Goal: Task Accomplishment & Management: Manage account settings

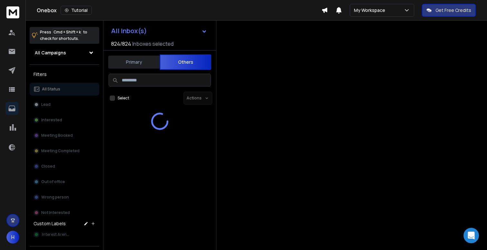
click at [151, 63] on button "Primary" at bounding box center [134, 62] width 52 height 14
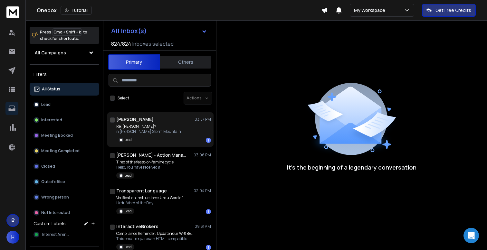
click at [175, 135] on div "Re: Chris? n Chris O'Halloran Storm Mountain Lead" at bounding box center [148, 133] width 65 height 19
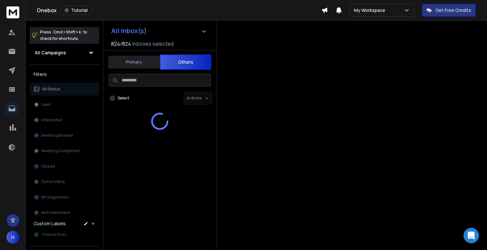
click at [200, 66] on button "Others" at bounding box center [186, 61] width 52 height 15
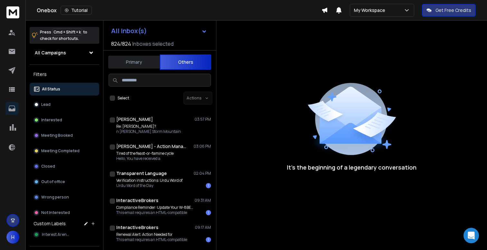
click at [129, 65] on button "Primary" at bounding box center [134, 62] width 52 height 14
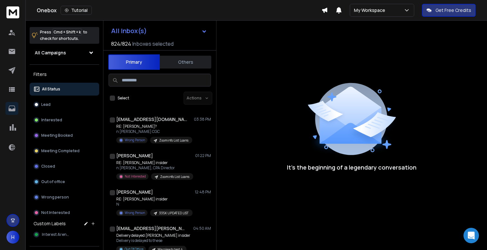
click at [172, 56] on button "Others" at bounding box center [186, 62] width 52 height 14
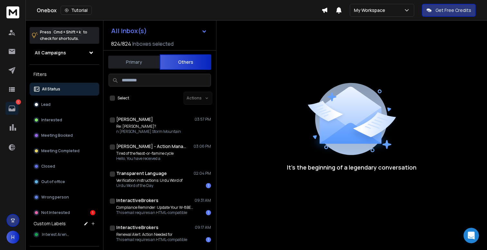
click at [138, 50] on div at bounding box center [159, 50] width 113 height 0
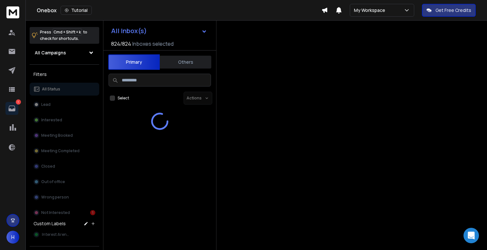
click at [138, 69] on button "Primary" at bounding box center [134, 61] width 52 height 15
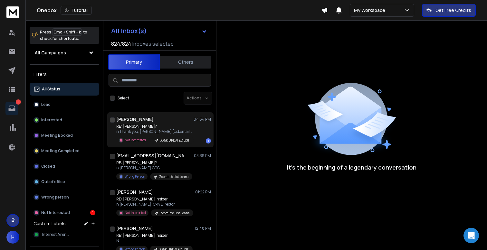
click at [153, 133] on p "n Thank you, [PERSON_NAME] [cid:emailsignature_6db2fa51-daaf-47fe-8580-e522309e…" at bounding box center [154, 131] width 77 height 5
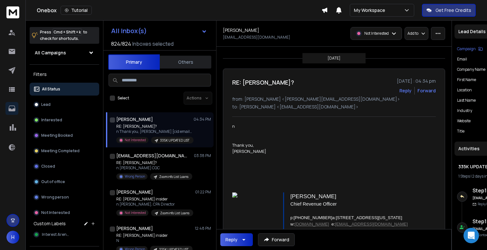
click at [174, 72] on div at bounding box center [160, 78] width 108 height 15
click at [164, 70] on div "Primary Others Select Actions Patrick Roberts 04:34 PM RE: Patrick? n Thank you…" at bounding box center [159, 176] width 113 height 241
click at [165, 67] on button "Others" at bounding box center [186, 62] width 52 height 14
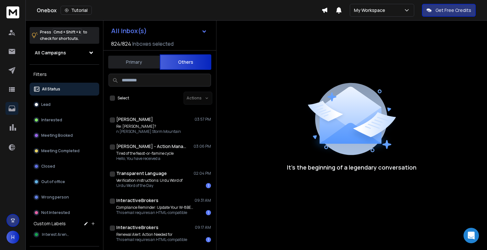
click at [143, 61] on button "Primary" at bounding box center [134, 62] width 52 height 14
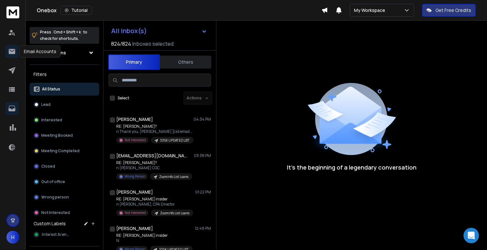
click at [14, 51] on icon at bounding box center [12, 51] width 6 height 5
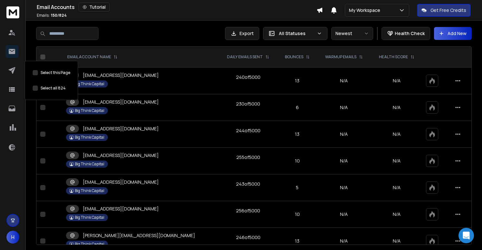
click at [32, 88] on div "Select this Page Select all 824" at bounding box center [51, 80] width 45 height 33
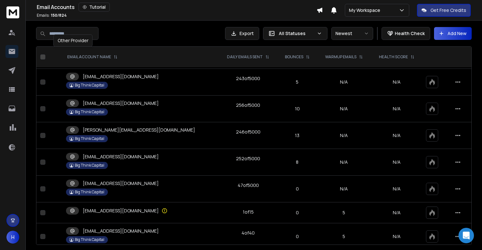
scroll to position [107, 0]
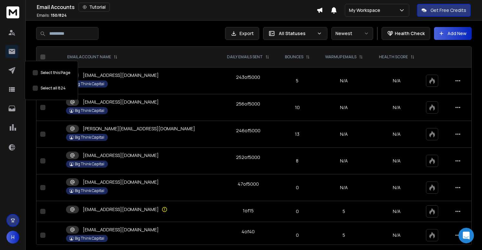
click at [36, 88] on button "Select this Page" at bounding box center [35, 88] width 5 height 5
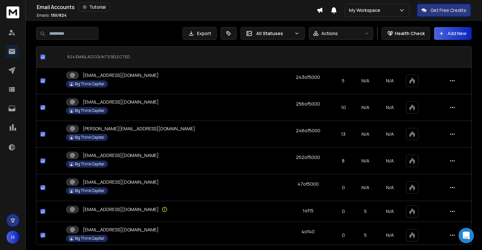
click at [43, 186] on button "button" at bounding box center [42, 187] width 5 height 5
click at [43, 161] on button "button" at bounding box center [42, 160] width 5 height 5
click at [43, 133] on button "button" at bounding box center [42, 134] width 5 height 5
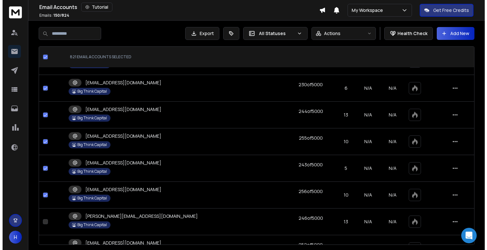
scroll to position [0, 0]
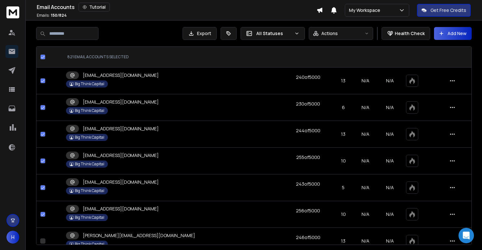
click at [43, 214] on button "button" at bounding box center [42, 214] width 5 height 5
click at [43, 186] on button "button" at bounding box center [42, 187] width 5 height 5
click at [43, 160] on button "button" at bounding box center [42, 160] width 5 height 5
click at [42, 133] on button "button" at bounding box center [42, 134] width 5 height 5
click at [44, 107] on button "button" at bounding box center [42, 107] width 5 height 5
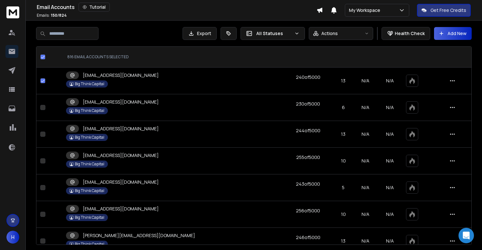
click at [43, 81] on button "button" at bounding box center [42, 80] width 5 height 5
click at [335, 33] on p "Actions" at bounding box center [329, 33] width 16 height 6
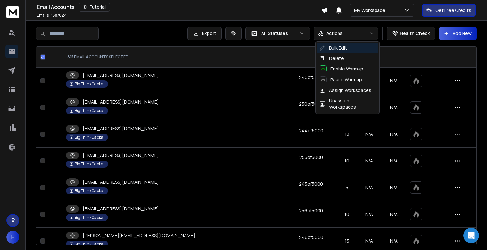
click at [335, 51] on div "Bulk Edit" at bounding box center [347, 48] width 61 height 10
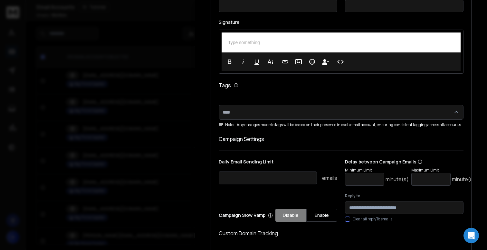
scroll to position [108, 0]
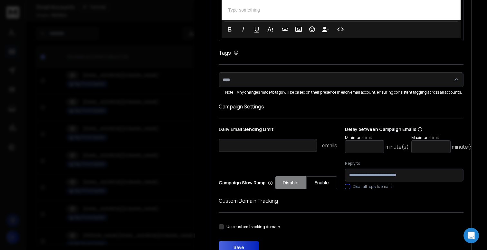
click at [366, 153] on input "number" at bounding box center [364, 146] width 39 height 13
type input "*"
click at [427, 153] on input "number" at bounding box center [430, 146] width 39 height 13
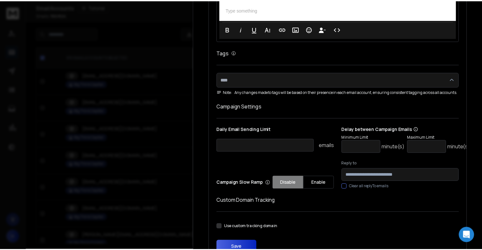
scroll to position [148, 0]
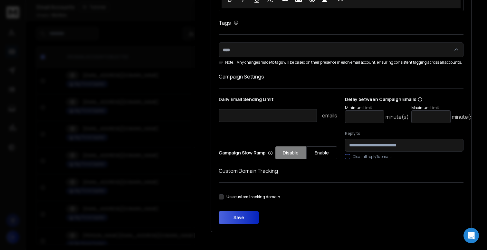
type input "*"
click at [241, 211] on button "Save" at bounding box center [239, 217] width 40 height 13
click at [157, 72] on div at bounding box center [243, 125] width 487 height 250
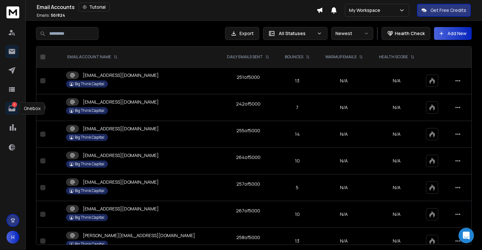
click at [12, 110] on icon at bounding box center [11, 109] width 7 height 6
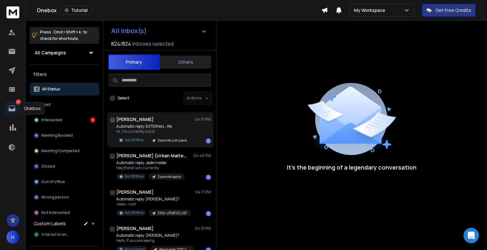
click at [158, 118] on div "[PERSON_NAME] 04:51 PM" at bounding box center [163, 119] width 95 height 6
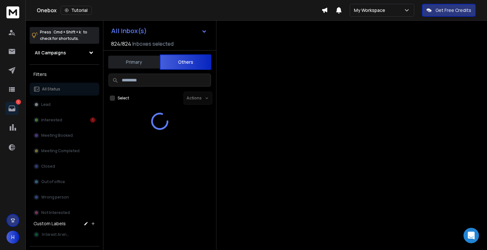
click at [170, 67] on button "Others" at bounding box center [186, 61] width 52 height 15
click at [155, 67] on button "Primary" at bounding box center [134, 62] width 52 height 14
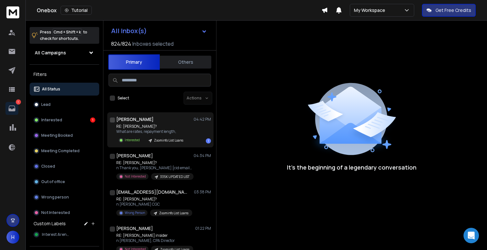
click at [177, 125] on p "RE: [PERSON_NAME]?" at bounding box center [151, 126] width 71 height 5
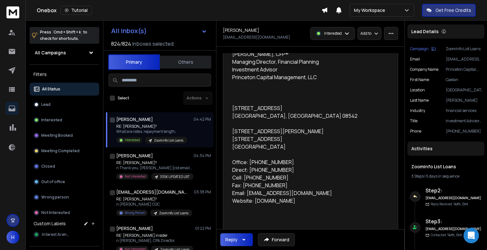
scroll to position [98, 0]
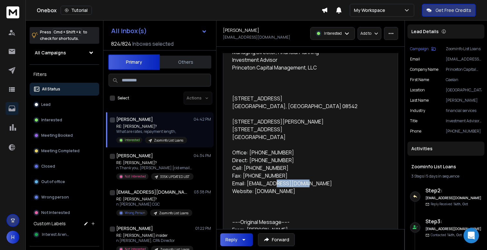
drag, startPoint x: 319, startPoint y: 184, endPoint x: 278, endPoint y: 184, distance: 40.6
copy div "princap.com"
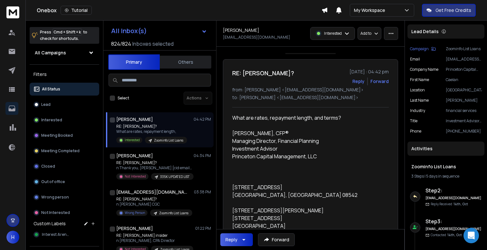
scroll to position [0, 0]
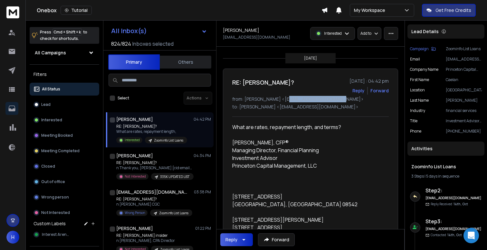
drag, startPoint x: 337, startPoint y: 99, endPoint x: 284, endPoint y: 98, distance: 52.8
click at [284, 98] on p "from: Caelan McCarthy <cmccarthy@princap.com>" at bounding box center [310, 99] width 157 height 6
copy p "cmccarthy@princap.com"
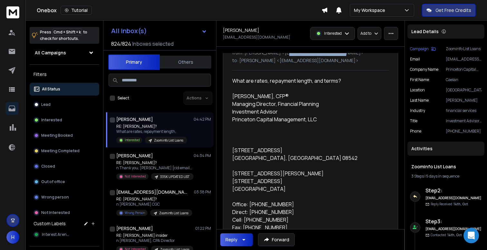
scroll to position [66, 0]
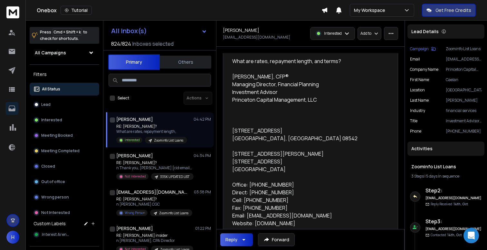
click at [232, 238] on div "Reply" at bounding box center [231, 240] width 12 height 6
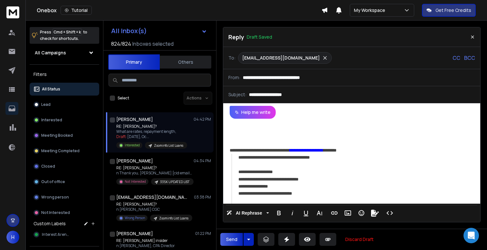
click at [334, 53] on input at bounding box center [356, 58] width 45 height 12
paste input "**********"
type input "**********"
click at [282, 133] on div "**********" at bounding box center [351, 161] width 257 height 85
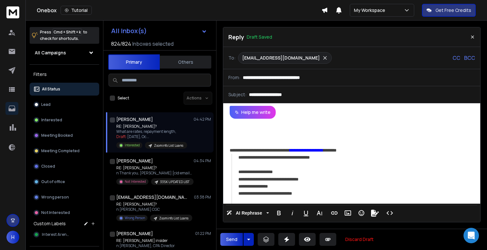
scroll to position [0, 0]
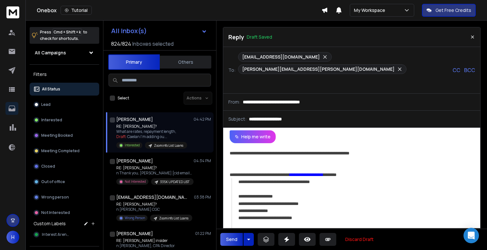
click at [229, 240] on button "Send" at bounding box center [231, 239] width 23 height 13
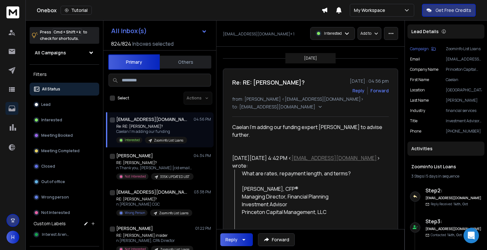
click at [181, 68] on button "Others" at bounding box center [186, 62] width 52 height 14
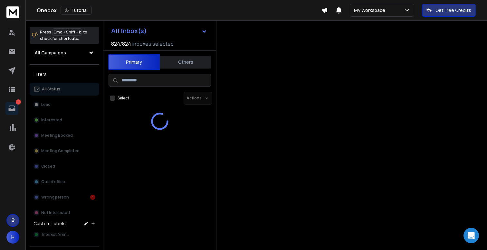
click at [141, 62] on button "Primary" at bounding box center [134, 61] width 52 height 15
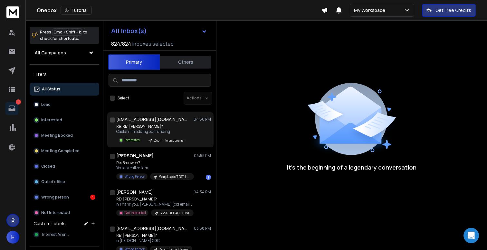
click at [176, 117] on div "cmccarthy@princap.com +1 04:56 PM" at bounding box center [163, 119] width 95 height 6
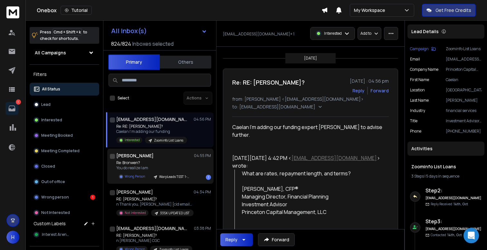
click at [172, 151] on div "Bronwen Hann 04:55 PM Re: Bronwen? You do realize I am Wrong Person WarpLeads T…" at bounding box center [160, 166] width 106 height 35
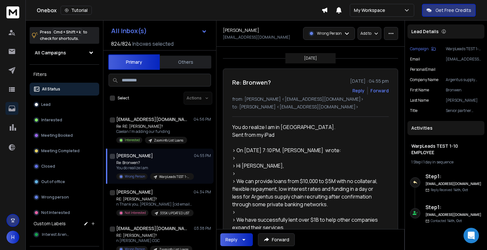
click at [221, 235] on button "Reply" at bounding box center [236, 240] width 33 height 13
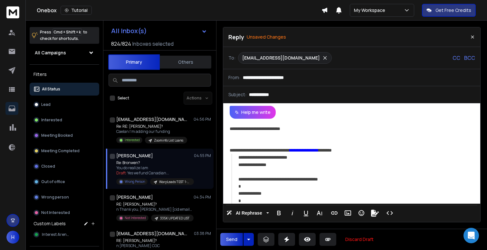
click at [234, 241] on button "Send" at bounding box center [231, 239] width 23 height 13
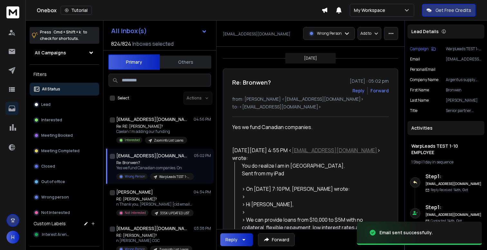
click at [177, 64] on button "Others" at bounding box center [186, 62] width 52 height 14
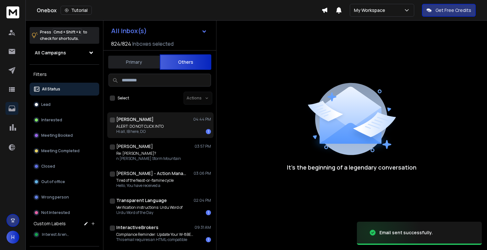
click at [167, 122] on div "IB Majekodunmi 04:44 PM" at bounding box center [163, 119] width 95 height 6
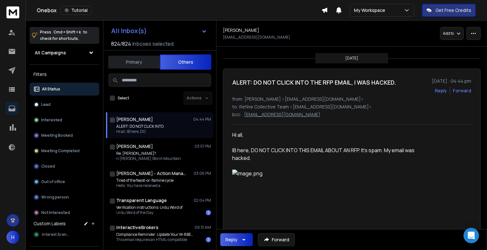
click at [133, 56] on button "Primary" at bounding box center [134, 62] width 52 height 14
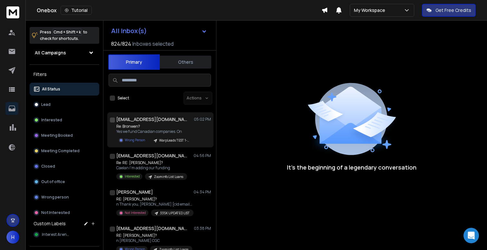
click at [160, 125] on p "Re: Bronwen?" at bounding box center [154, 126] width 77 height 5
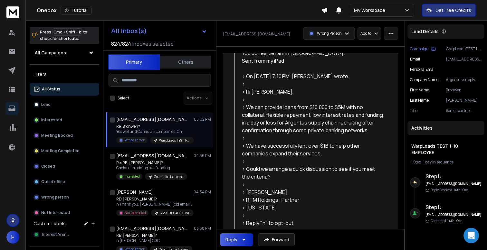
scroll to position [186, 0]
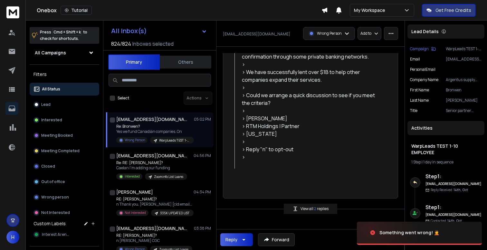
click at [293, 206] on div "View all 2 replies" at bounding box center [311, 209] width 54 height 10
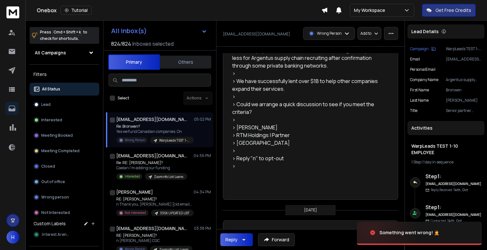
scroll to position [481, 0]
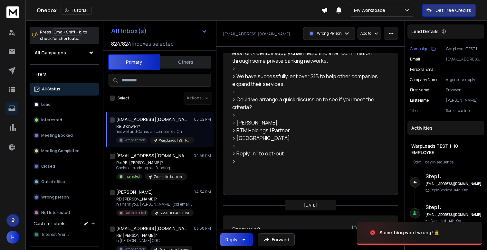
click at [194, 58] on button "Others" at bounding box center [186, 62] width 52 height 14
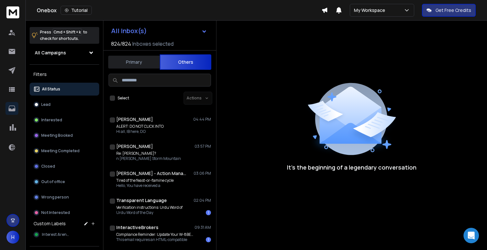
click at [145, 61] on button "Primary" at bounding box center [134, 62] width 52 height 14
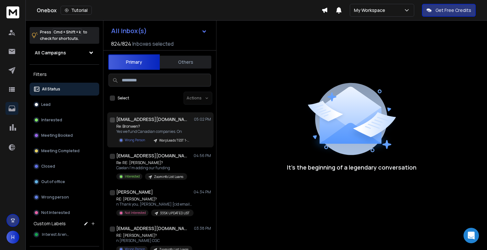
click at [170, 126] on p "Re: Bronwen?" at bounding box center [154, 126] width 77 height 5
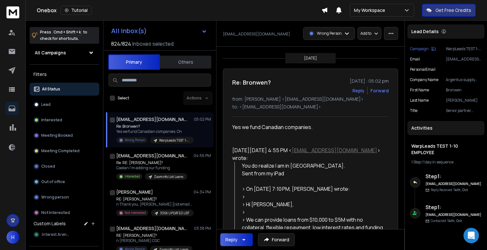
click at [176, 62] on button "Others" at bounding box center [186, 62] width 52 height 14
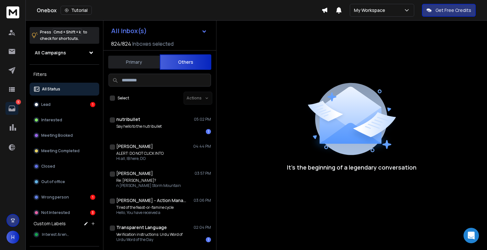
click at [139, 62] on button "Primary" at bounding box center [134, 62] width 52 height 14
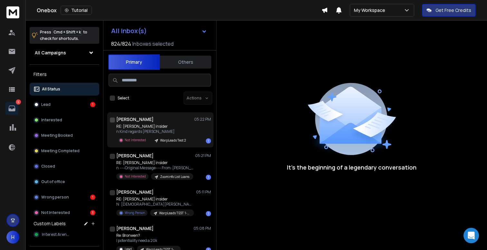
click at [158, 119] on div "Erin Finlayson 05:22 PM" at bounding box center [163, 119] width 95 height 6
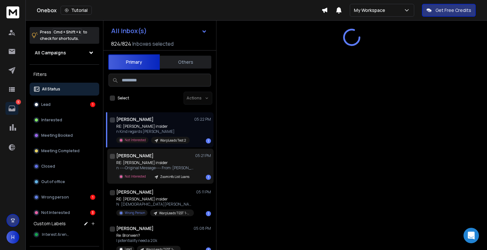
click at [154, 157] on div "Ben Marmor 05:21 PM" at bounding box center [163, 156] width 95 height 6
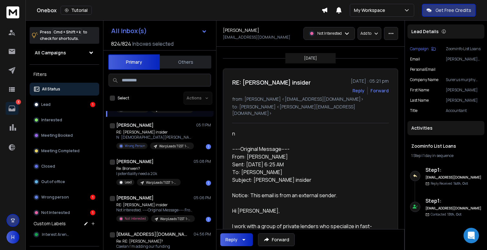
scroll to position [76, 0]
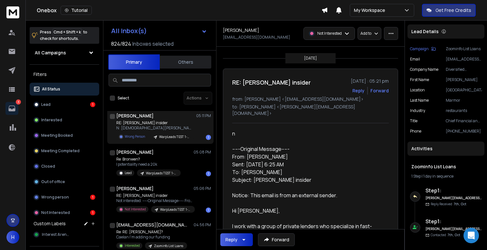
click at [169, 124] on p "RE: [PERSON_NAME] insider" at bounding box center [154, 122] width 77 height 5
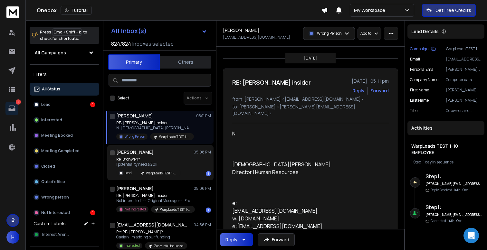
click at [167, 153] on div "Bronwen Hann 05:08 PM" at bounding box center [163, 152] width 95 height 6
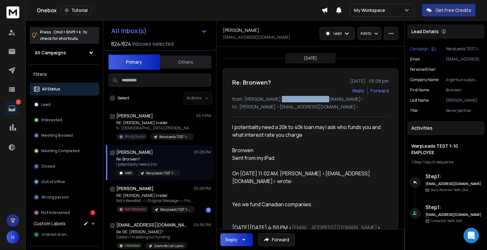
drag, startPoint x: 324, startPoint y: 99, endPoint x: 279, endPoint y: 97, distance: 45.8
click at [279, 97] on p "from: Bronwen Hann <bhann@argentus.com>" at bounding box center [310, 99] width 157 height 6
copy p "[EMAIL_ADDRESS][DOMAIN_NAME]"
click at [252, 99] on p "from: Bronwen Hann <bhann@argentus.com>" at bounding box center [310, 99] width 157 height 6
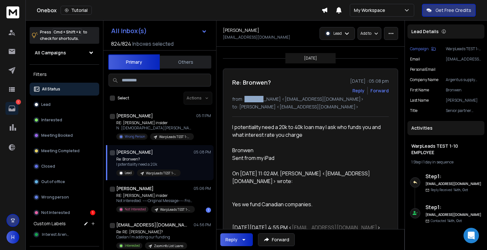
copy p "Bronwen"
click at [225, 241] on div "Reply" at bounding box center [231, 240] width 12 height 6
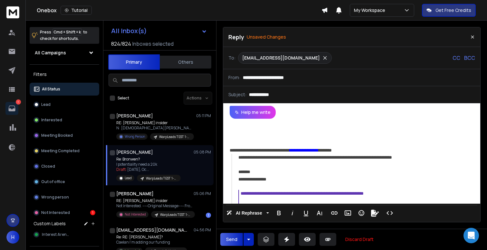
click at [337, 58] on input at bounding box center [356, 58] width 45 height 12
paste input "**********"
type input "**********"
click at [282, 126] on div at bounding box center [352, 128] width 244 height 7
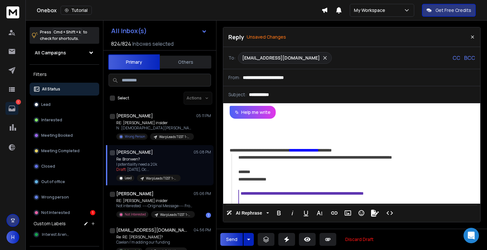
scroll to position [0, 0]
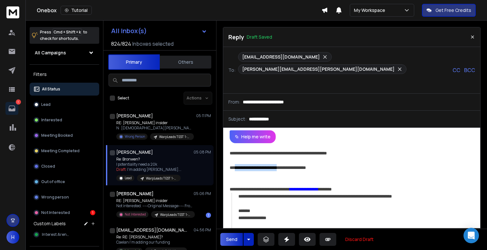
drag, startPoint x: 290, startPoint y: 142, endPoint x: 238, endPoint y: 141, distance: 52.2
click at [238, 164] on div "**********" at bounding box center [348, 167] width 237 height 7
click at [326, 164] on div "**********" at bounding box center [348, 167] width 237 height 7
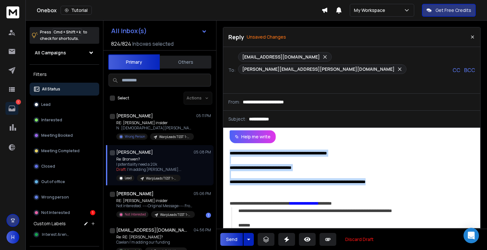
drag, startPoint x: 403, startPoint y: 158, endPoint x: 169, endPoint y: 78, distance: 246.6
click at [169, 78] on div "All Inbox(s) 824 / 824 Inboxes selected Primary Others Select Actions Erin Finl…" at bounding box center [295, 146] width 384 height 250
copy div "**********"
click at [409, 178] on div "**********" at bounding box center [348, 181] width 237 height 7
click at [365, 171] on div at bounding box center [352, 174] width 244 height 7
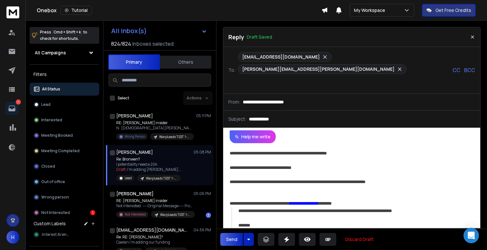
click at [398, 178] on div "**********" at bounding box center [348, 181] width 237 height 7
click at [398, 193] on div at bounding box center [352, 196] width 244 height 7
click at [402, 178] on div "**********" at bounding box center [348, 181] width 237 height 7
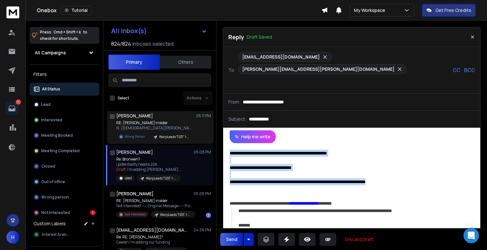
drag, startPoint x: 403, startPoint y: 159, endPoint x: 200, endPoint y: 128, distance: 205.3
click at [199, 127] on div "All Inbox(s) 824 / 824 Inboxes selected Primary Others Select Actions Erin Finl…" at bounding box center [295, 146] width 384 height 250
drag, startPoint x: 356, startPoint y: 159, endPoint x: 194, endPoint y: 121, distance: 167.0
click at [193, 121] on div "All Inbox(s) 824 / 824 Inboxes selected Primary Others Select Actions Erin Finl…" at bounding box center [295, 146] width 384 height 250
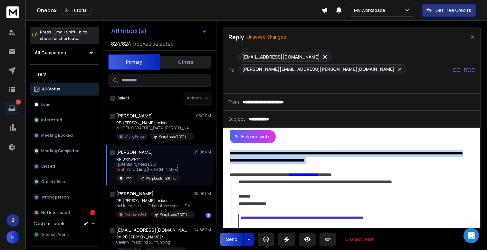
drag, startPoint x: 339, startPoint y: 146, endPoint x: 329, endPoint y: 164, distance: 20.8
click at [339, 157] on div at bounding box center [352, 160] width 244 height 7
click at [343, 171] on div "**********" at bounding box center [348, 174] width 237 height 7
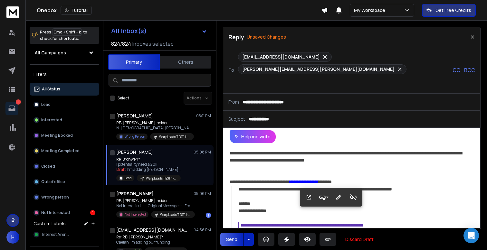
click at [339, 150] on div "**********" at bounding box center [348, 157] width 237 height 14
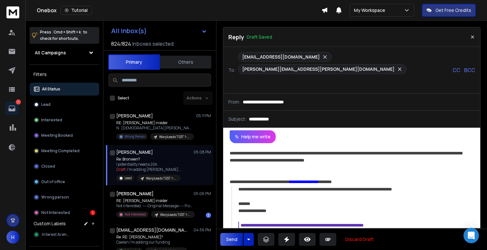
click at [368, 150] on div "**********" at bounding box center [348, 157] width 237 height 14
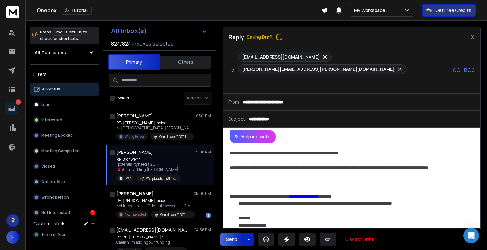
click at [313, 164] on div "**********" at bounding box center [348, 171] width 237 height 14
click at [232, 238] on button "Send" at bounding box center [231, 239] width 23 height 13
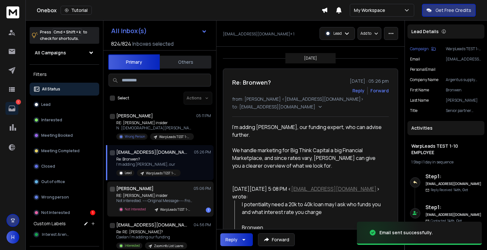
click at [188, 203] on p "Not interested. -----Original Message----- From:" at bounding box center [154, 200] width 77 height 5
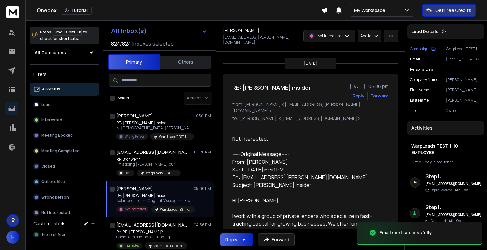
click at [183, 63] on button "Others" at bounding box center [186, 62] width 52 height 14
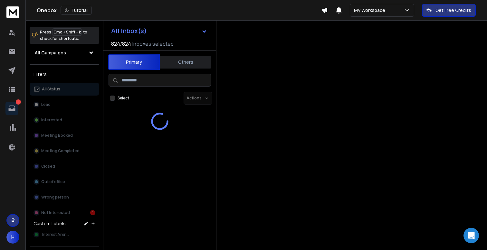
click at [140, 65] on button "Primary" at bounding box center [134, 61] width 52 height 15
click at [177, 63] on button "Others" at bounding box center [186, 62] width 52 height 14
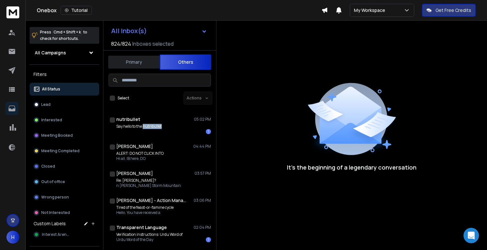
click at [161, 124] on p "Say hello to the nutribullet" at bounding box center [138, 126] width 45 height 5
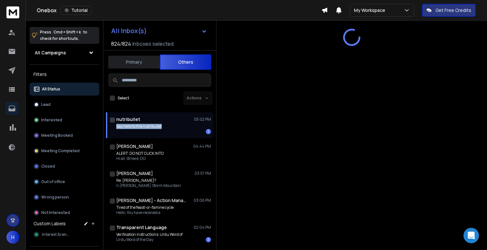
click at [161, 124] on p "Say hello to the nutribullet" at bounding box center [138, 126] width 45 height 5
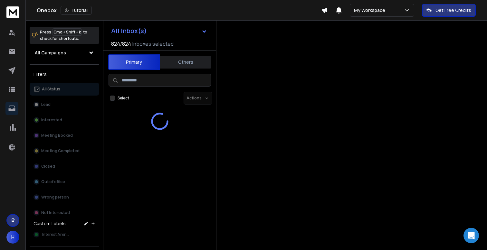
click at [133, 61] on button "Primary" at bounding box center [134, 61] width 52 height 15
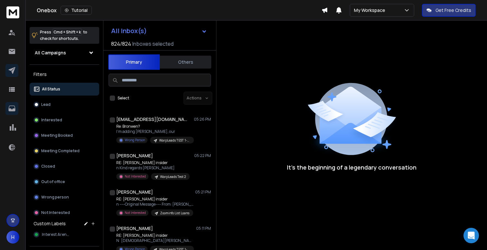
click at [15, 70] on icon at bounding box center [12, 71] width 8 height 8
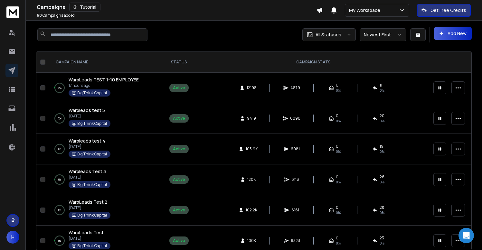
click at [108, 82] on span "WarpLeads TEST 1-10 EMPLOYEE" at bounding box center [104, 80] width 70 height 6
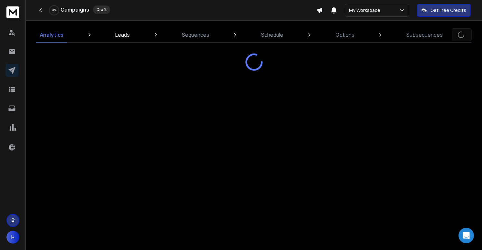
click at [126, 33] on p "Leads" at bounding box center [122, 35] width 14 height 8
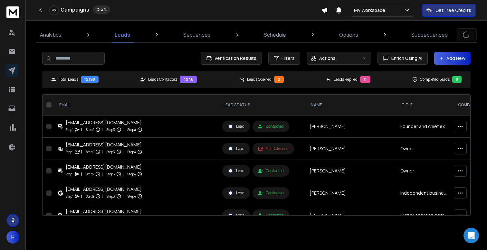
click at [451, 60] on button "Add New" at bounding box center [452, 58] width 36 height 13
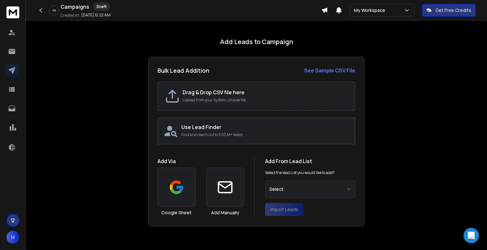
click at [244, 99] on p "Upload from your system, choose file" at bounding box center [266, 100] width 166 height 5
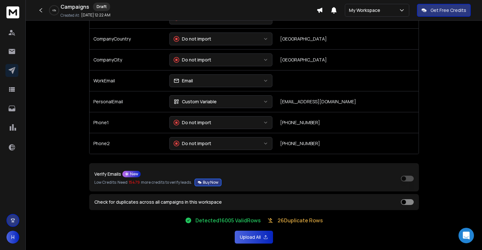
scroll to position [323, 0]
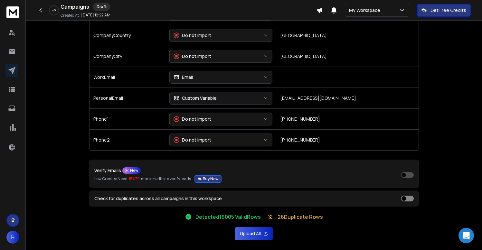
click at [252, 238] on button "Upload All" at bounding box center [254, 233] width 38 height 13
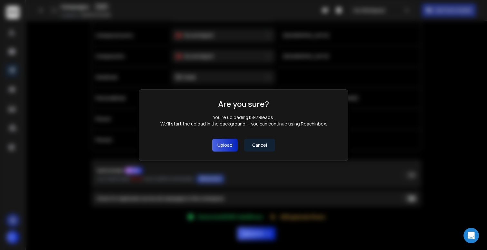
click at [222, 143] on button "Upload" at bounding box center [224, 145] width 25 height 13
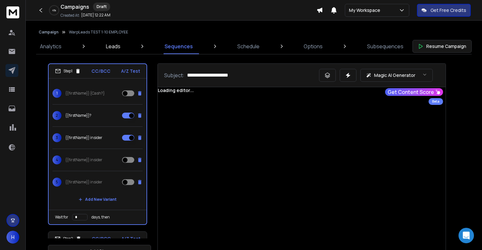
click at [115, 51] on link "Leads" at bounding box center [113, 46] width 22 height 15
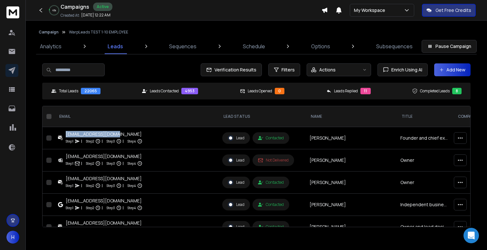
drag, startPoint x: 118, startPoint y: 134, endPoint x: 65, endPoint y: 134, distance: 52.8
click at [65, 134] on div "fharrison@gcvret.org Step 1 | Step 2 | Step 3 | Step 4" at bounding box center [136, 138] width 157 height 14
copy div "[EMAIL_ADDRESS][DOMAIN_NAME]"
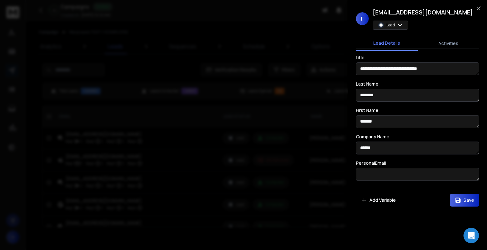
click at [78, 82] on div at bounding box center [243, 125] width 487 height 250
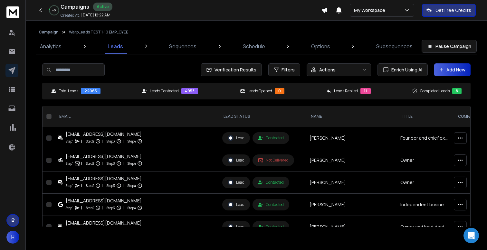
click at [77, 69] on input at bounding box center [73, 69] width 62 height 13
paste input "**********"
type input "**********"
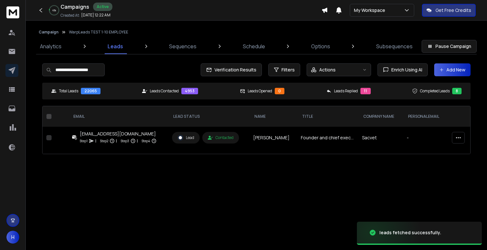
click at [78, 69] on input "**********" at bounding box center [73, 69] width 62 height 13
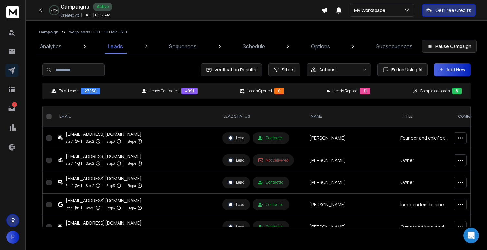
click at [455, 69] on button "Add New" at bounding box center [452, 69] width 36 height 13
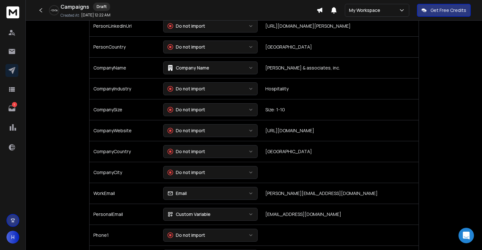
scroll to position [323, 0]
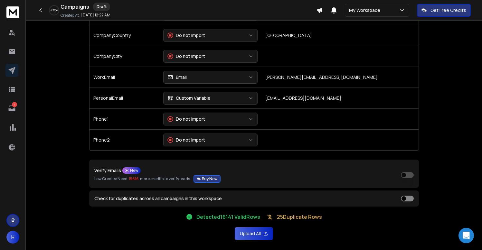
click at [411, 200] on button "Check for duplicates across all campaigns in this workspace" at bounding box center [407, 199] width 13 height 6
click at [254, 236] on button "Upload All" at bounding box center [254, 233] width 38 height 13
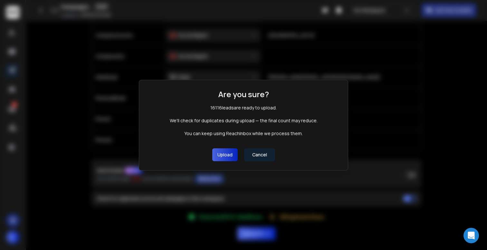
click at [226, 151] on button "Upload" at bounding box center [224, 154] width 25 height 13
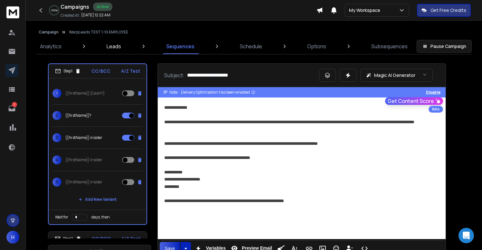
click at [117, 48] on p "Leads" at bounding box center [114, 47] width 14 height 8
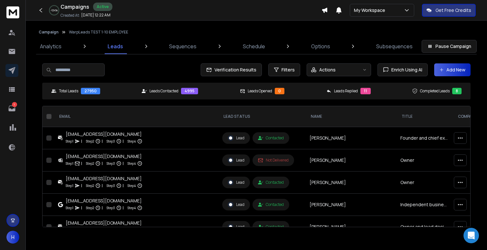
click at [446, 66] on button "Add New" at bounding box center [452, 69] width 36 height 13
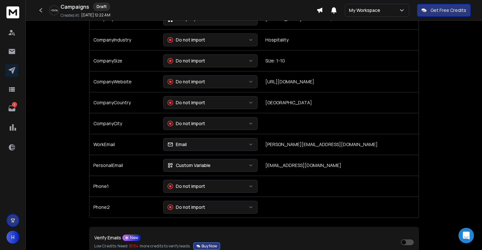
scroll to position [323, 0]
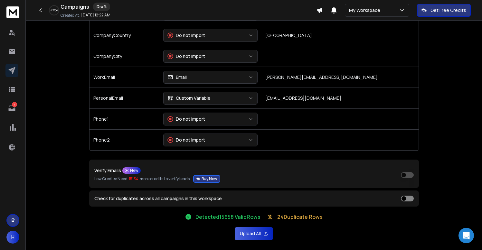
click at [409, 197] on button "Check for duplicates across all campaigns in this workspace" at bounding box center [407, 199] width 13 height 6
click at [243, 233] on button "Upload All" at bounding box center [254, 233] width 38 height 13
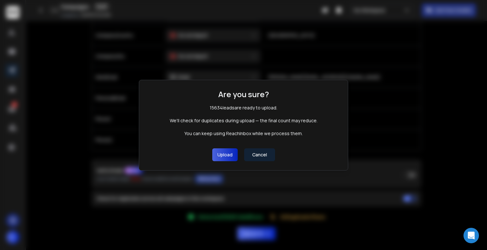
click at [224, 151] on button "Upload" at bounding box center [224, 154] width 25 height 13
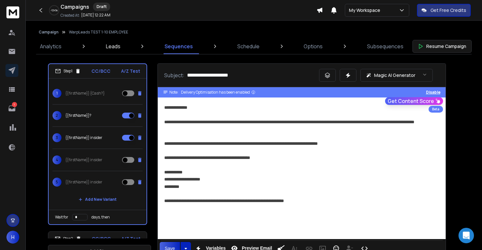
click at [110, 47] on p "Leads" at bounding box center [113, 47] width 14 height 8
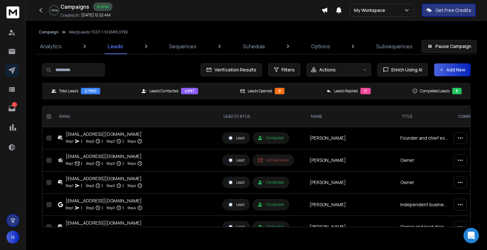
click at [446, 70] on button "Add New" at bounding box center [452, 69] width 36 height 13
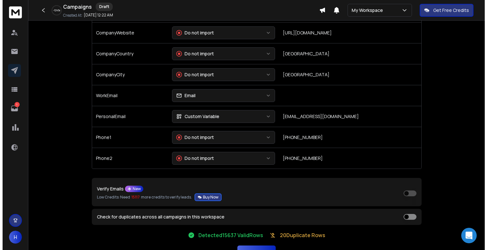
scroll to position [323, 0]
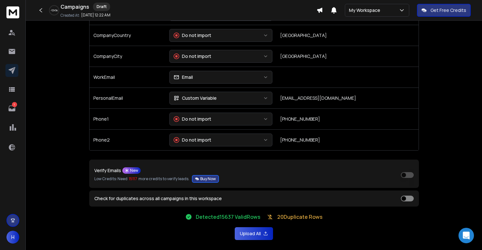
click at [256, 232] on button "Upload All" at bounding box center [254, 233] width 38 height 13
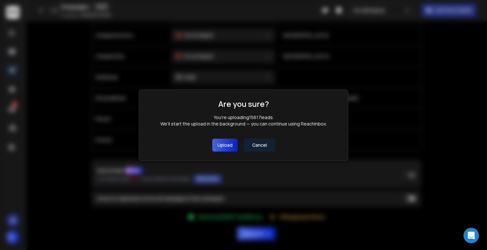
click at [266, 142] on button "Cancel" at bounding box center [259, 145] width 31 height 13
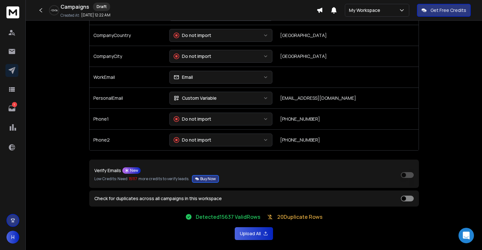
click at [410, 198] on button "Check for duplicates across all campaigns in this workspace" at bounding box center [407, 199] width 13 height 6
click at [258, 234] on button "Upload All" at bounding box center [254, 233] width 38 height 13
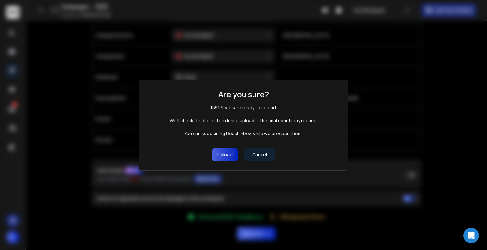
click at [226, 153] on button "Upload" at bounding box center [224, 154] width 25 height 13
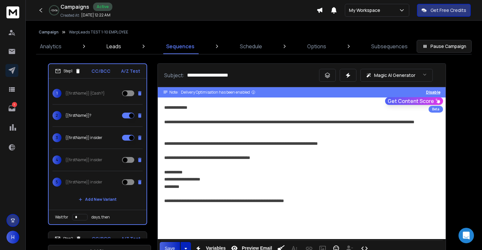
click at [110, 47] on p "Leads" at bounding box center [114, 47] width 14 height 8
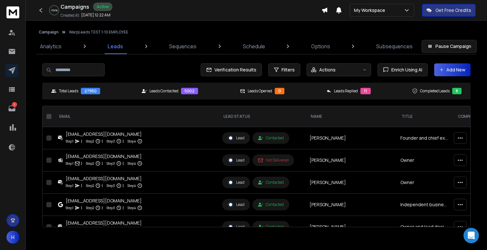
click at [450, 69] on button "Add New" at bounding box center [452, 69] width 36 height 13
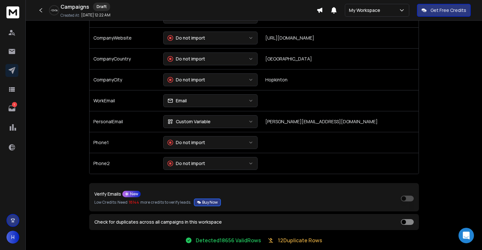
scroll to position [323, 0]
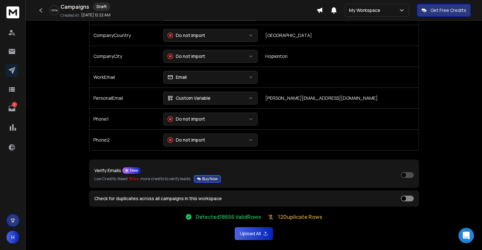
click at [261, 227] on button "Upload All" at bounding box center [254, 233] width 38 height 13
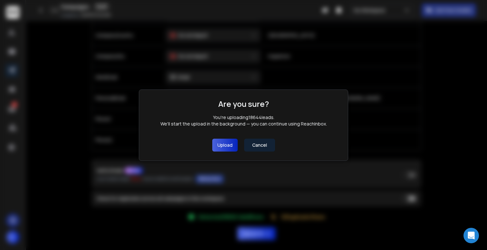
click at [221, 146] on button "Upload" at bounding box center [224, 145] width 25 height 13
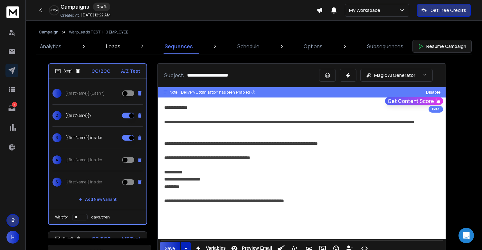
click at [111, 45] on p "Leads" at bounding box center [113, 47] width 14 height 8
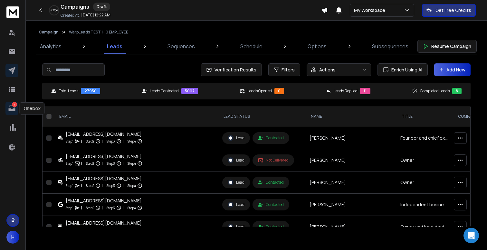
click at [12, 109] on icon at bounding box center [12, 109] width 8 height 8
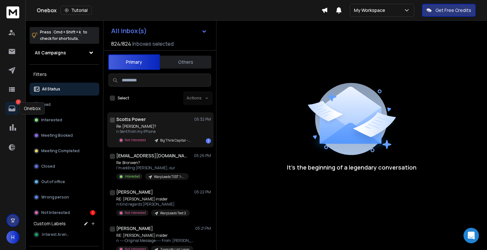
click at [189, 128] on p "Re: [PERSON_NAME]?" at bounding box center [154, 126] width 77 height 5
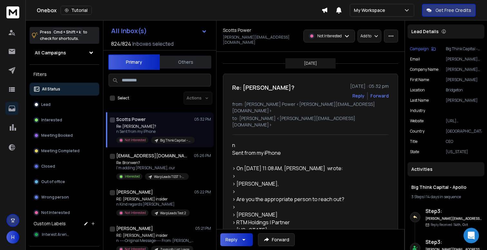
click at [185, 64] on button "Others" at bounding box center [186, 62] width 52 height 14
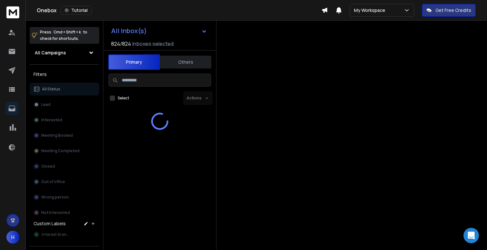
click at [132, 64] on button "Primary" at bounding box center [134, 61] width 52 height 15
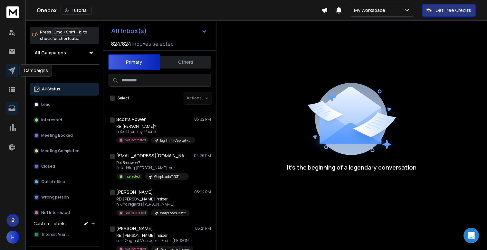
click at [12, 67] on icon at bounding box center [12, 71] width 8 height 8
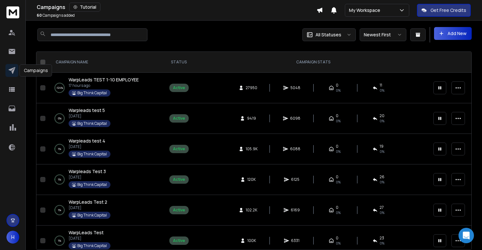
click at [101, 82] on span "WarpLeads TEST 1-10 EMPLOYEE" at bounding box center [104, 80] width 70 height 6
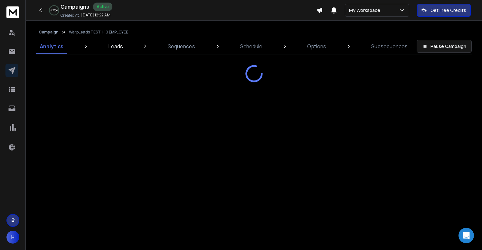
click at [117, 51] on link "Leads" at bounding box center [116, 46] width 22 height 15
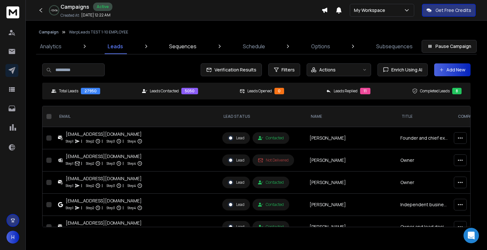
click at [172, 52] on link "Sequences" at bounding box center [182, 46] width 35 height 15
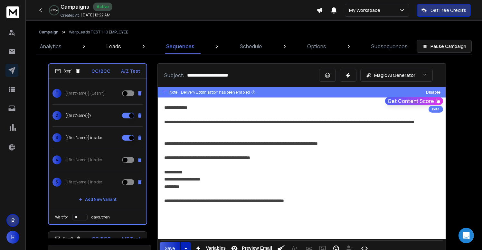
click at [115, 47] on p "Leads" at bounding box center [114, 47] width 14 height 8
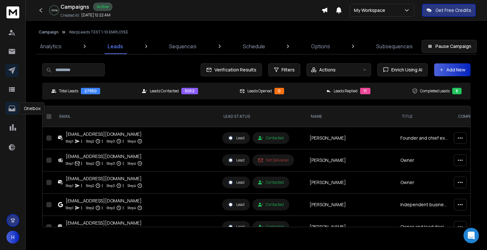
click at [17, 109] on link at bounding box center [11, 108] width 13 height 13
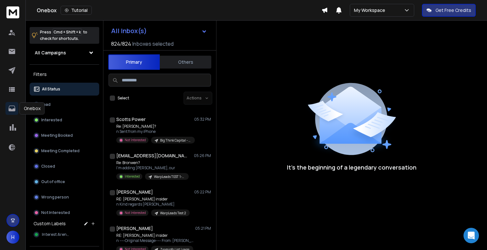
click at [196, 58] on button "Others" at bounding box center [186, 62] width 52 height 14
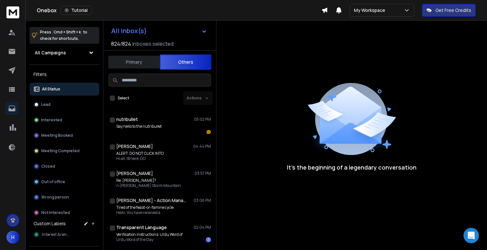
click at [144, 60] on button "Primary" at bounding box center [134, 62] width 52 height 14
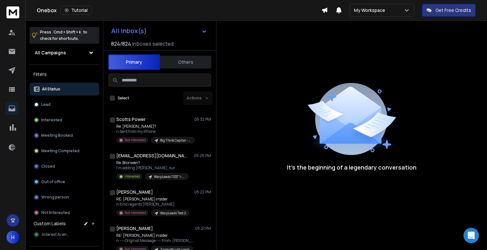
click at [180, 67] on button "Others" at bounding box center [186, 62] width 52 height 14
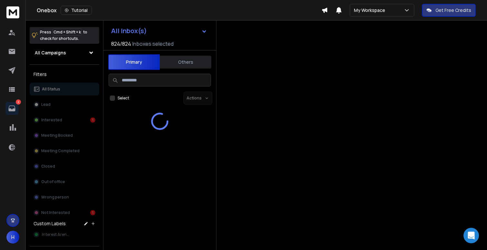
click at [132, 66] on button "Primary" at bounding box center [134, 61] width 52 height 15
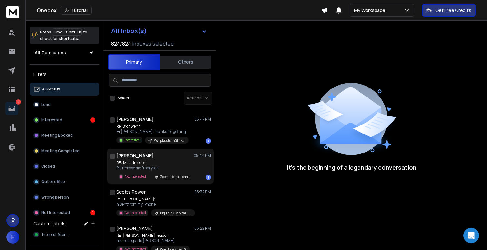
click at [166, 160] on div "[PERSON_NAME] 05:44 PM RE: Miles insider Pls remove me from your Not Interested…" at bounding box center [163, 166] width 95 height 27
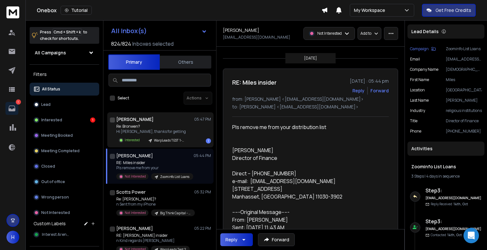
click at [175, 128] on p "Re: Bronwen?" at bounding box center [152, 126] width 72 height 5
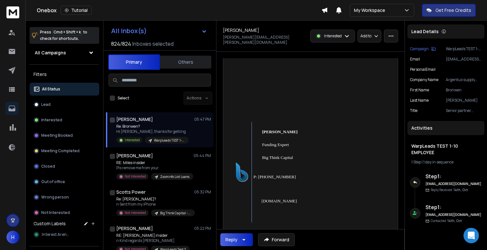
scroll to position [295, 0]
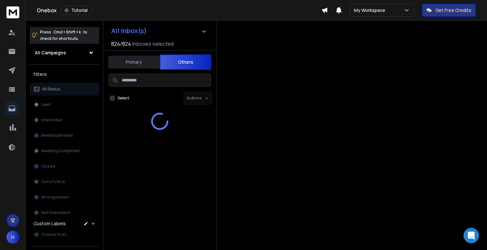
click at [169, 57] on button "Others" at bounding box center [186, 61] width 52 height 15
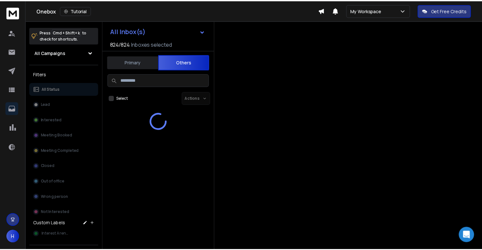
scroll to position [0, 0]
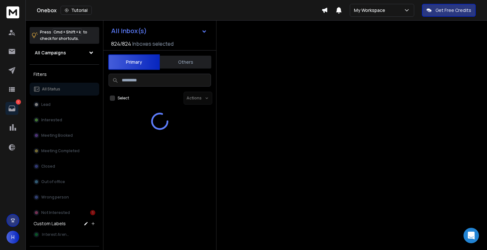
click at [138, 61] on button "Primary" at bounding box center [134, 61] width 52 height 15
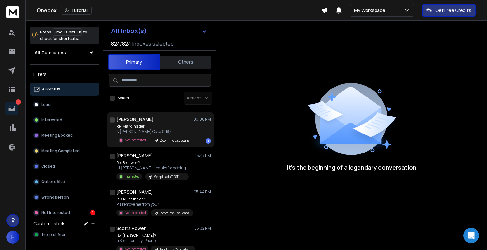
click at [167, 119] on div "[PERSON_NAME] 06:00 PM" at bounding box center [163, 119] width 95 height 6
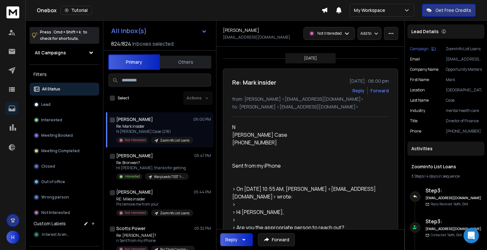
click at [177, 63] on button "Others" at bounding box center [186, 62] width 52 height 14
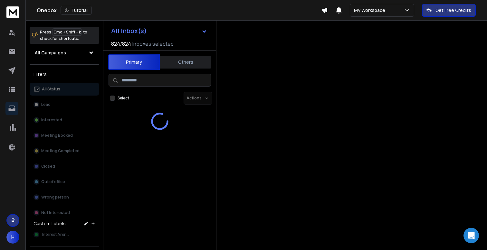
click at [143, 64] on button "Primary" at bounding box center [134, 61] width 52 height 15
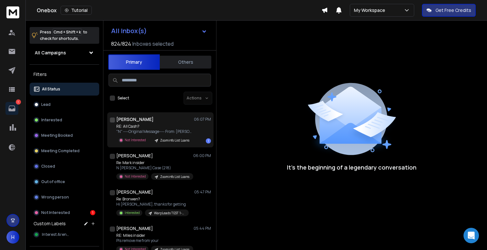
click at [179, 125] on p "RE: All Cash?" at bounding box center [154, 126] width 77 height 5
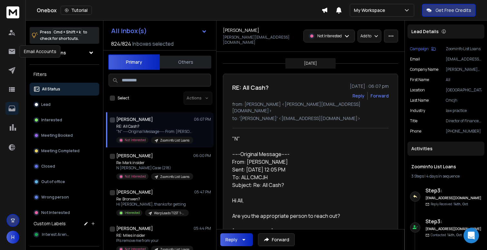
click at [11, 44] on div at bounding box center [12, 91] width 15 height 130
click at [13, 51] on icon at bounding box center [12, 52] width 8 height 8
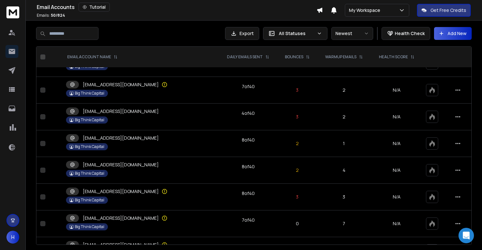
scroll to position [1169, 0]
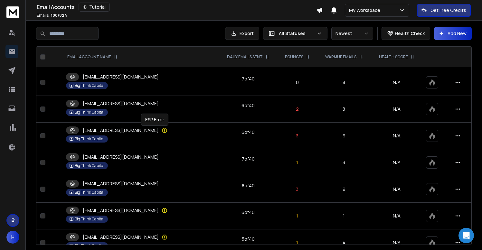
click at [162, 131] on icon at bounding box center [164, 130] width 5 height 5
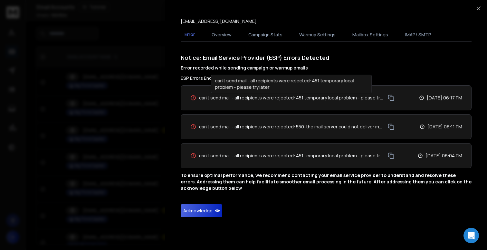
click at [140, 104] on div at bounding box center [243, 125] width 487 height 250
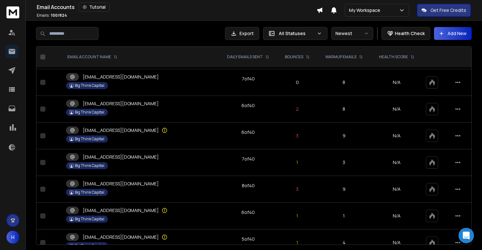
click at [162, 208] on icon at bounding box center [164, 210] width 6 height 6
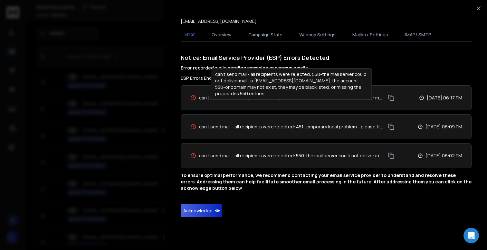
click at [95, 125] on div at bounding box center [243, 125] width 487 height 250
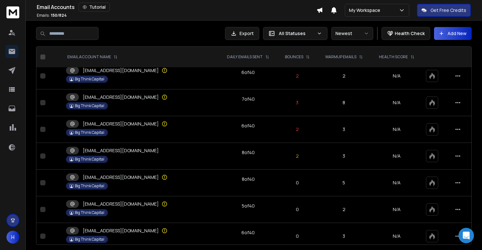
scroll to position [3631, 0]
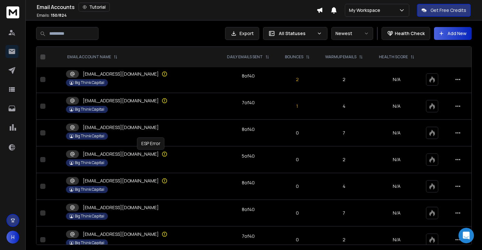
click at [161, 154] on icon at bounding box center [164, 154] width 6 height 6
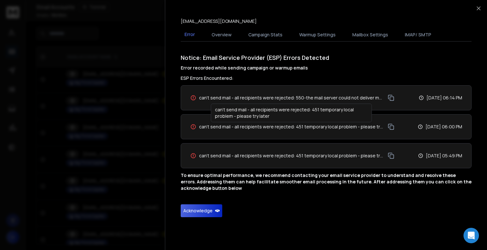
click at [103, 150] on div at bounding box center [243, 125] width 487 height 250
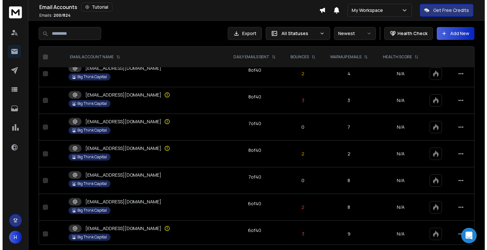
scroll to position [971, 0]
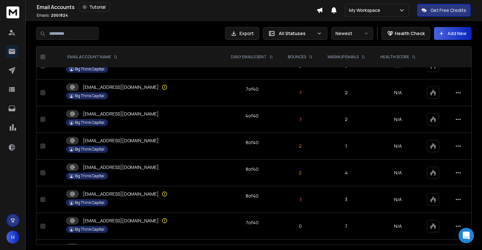
click at [158, 166] on div "[EMAIL_ADDRESS][DOMAIN_NAME]" at bounding box center [142, 168] width 153 height 8
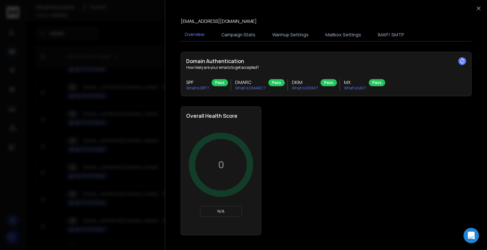
click at [346, 33] on button "Mailbox Settings" at bounding box center [342, 35] width 43 height 14
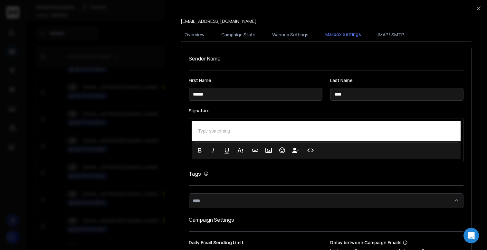
scroll to position [107, 0]
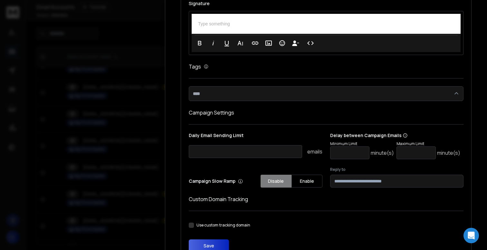
click at [123, 107] on div at bounding box center [243, 125] width 487 height 250
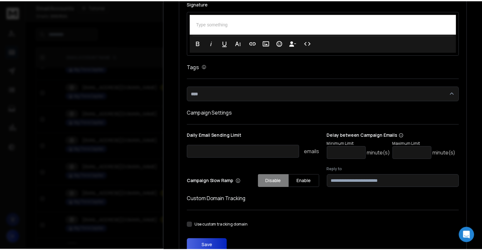
scroll to position [0, 0]
